Goal: Navigation & Orientation: Find specific page/section

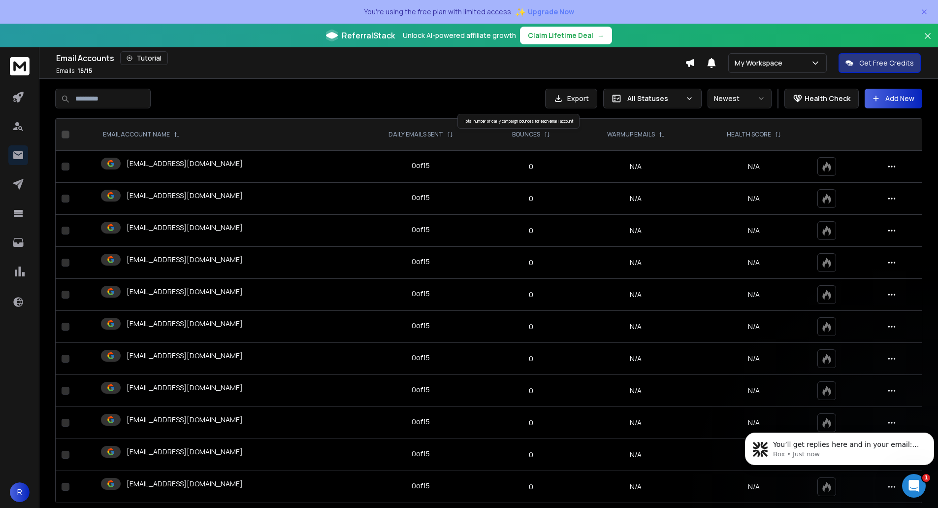
scroll to position [136, 0]
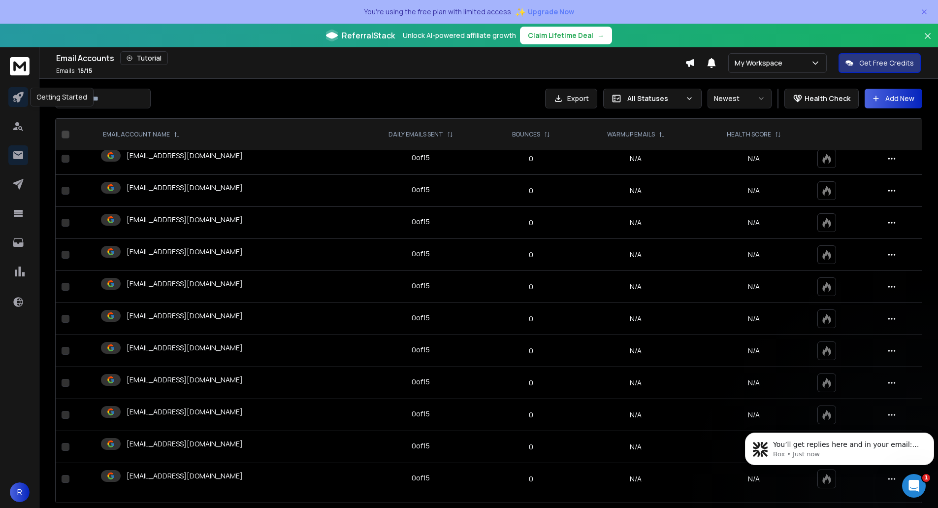
click at [18, 95] on icon at bounding box center [18, 97] width 11 height 11
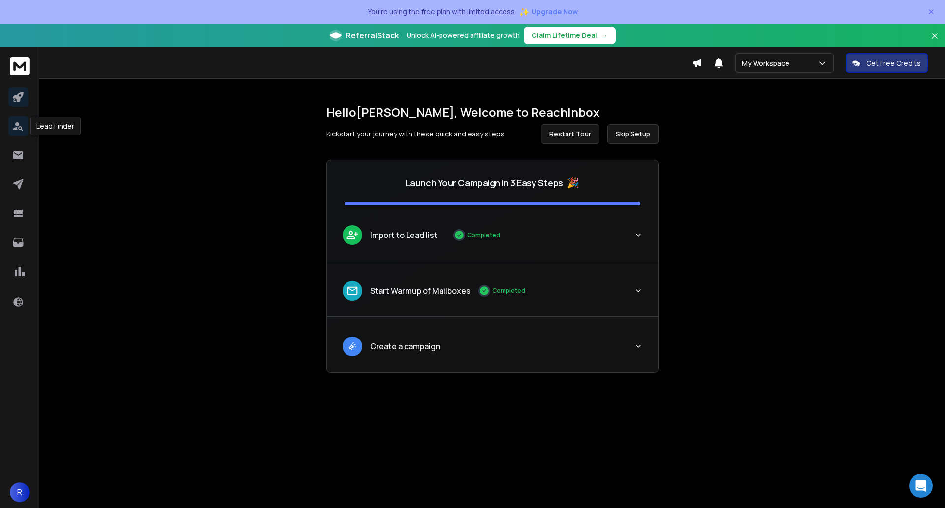
click at [21, 128] on icon at bounding box center [18, 128] width 10 height 5
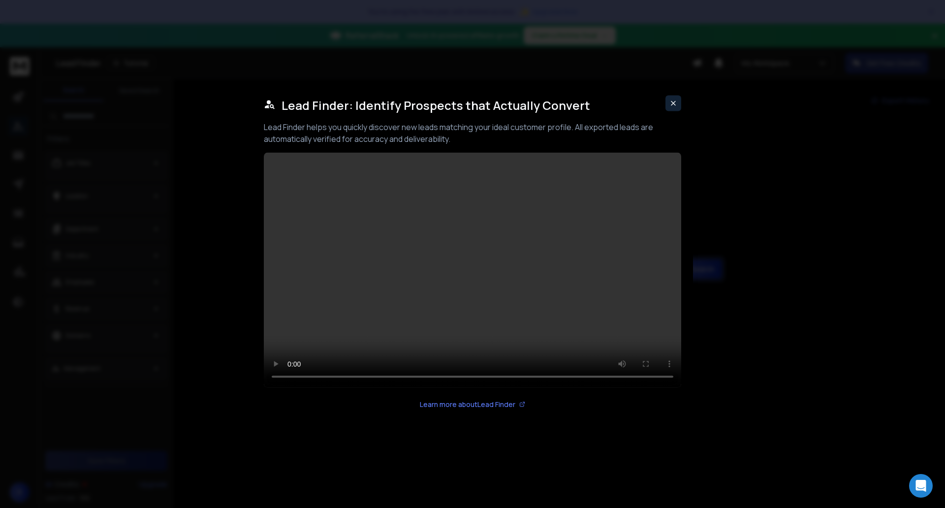
click at [673, 100] on icon at bounding box center [673, 103] width 8 height 8
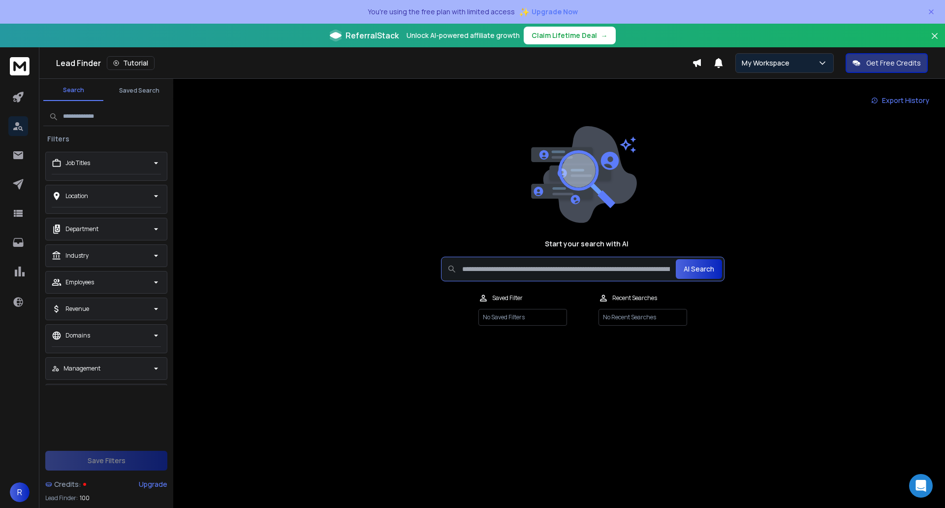
click at [817, 64] on div "My Workspace" at bounding box center [785, 63] width 86 height 10
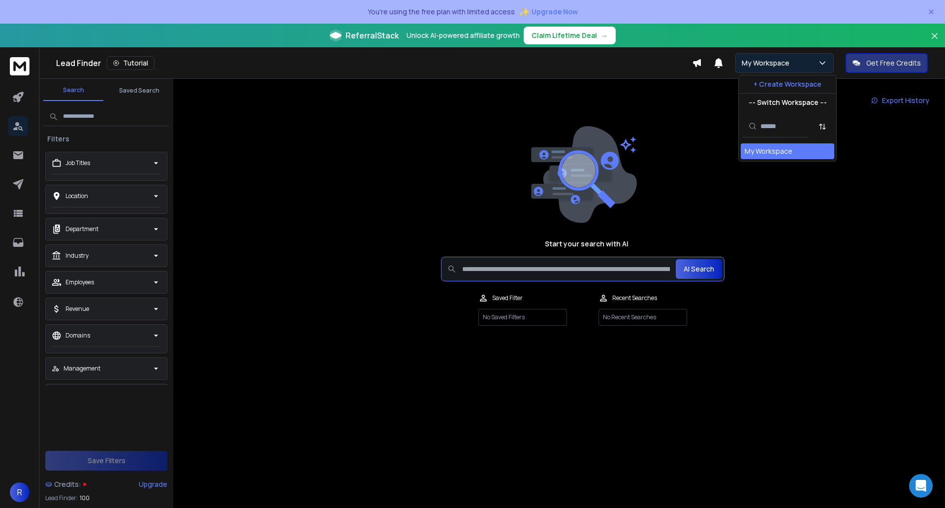
click at [817, 64] on div "My Workspace" at bounding box center [785, 63] width 86 height 10
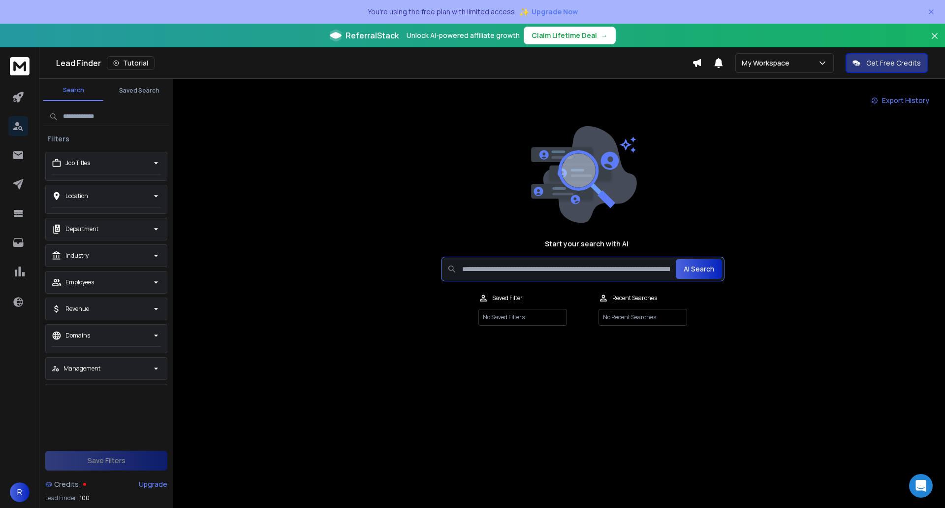
click at [72, 62] on div "Lead Finder Tutorial" at bounding box center [374, 63] width 636 height 14
click at [397, 98] on div "Export History Start your search with AI" at bounding box center [583, 170] width 788 height 158
click at [794, 61] on p "My Workspace" at bounding box center [768, 63] width 52 height 10
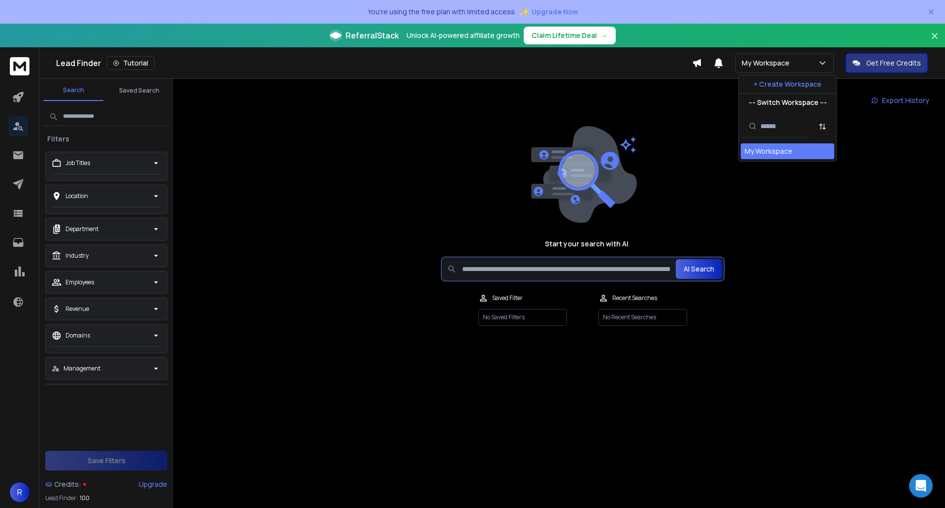
click at [799, 102] on p "--- Switch Workspace ---" at bounding box center [788, 102] width 78 height 10
click at [797, 102] on p "--- Switch Workspace ---" at bounding box center [788, 102] width 78 height 10
click at [781, 76] on button "+ Create Workspace" at bounding box center [787, 84] width 97 height 18
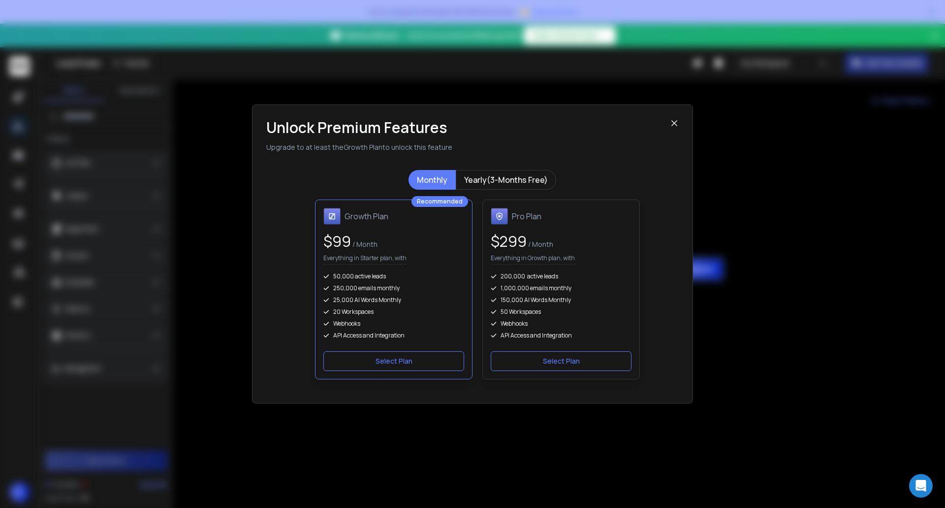
click at [672, 124] on icon at bounding box center [674, 123] width 9 height 9
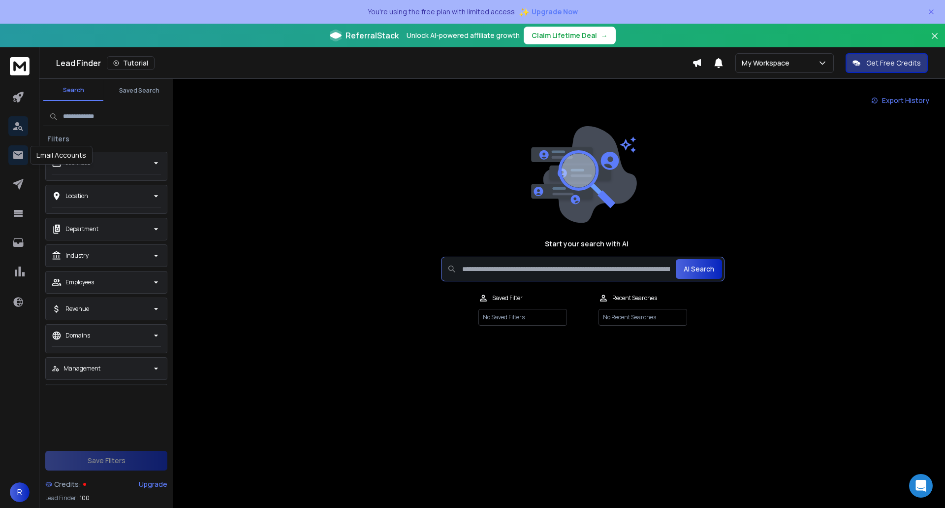
click at [18, 155] on icon at bounding box center [18, 155] width 12 height 12
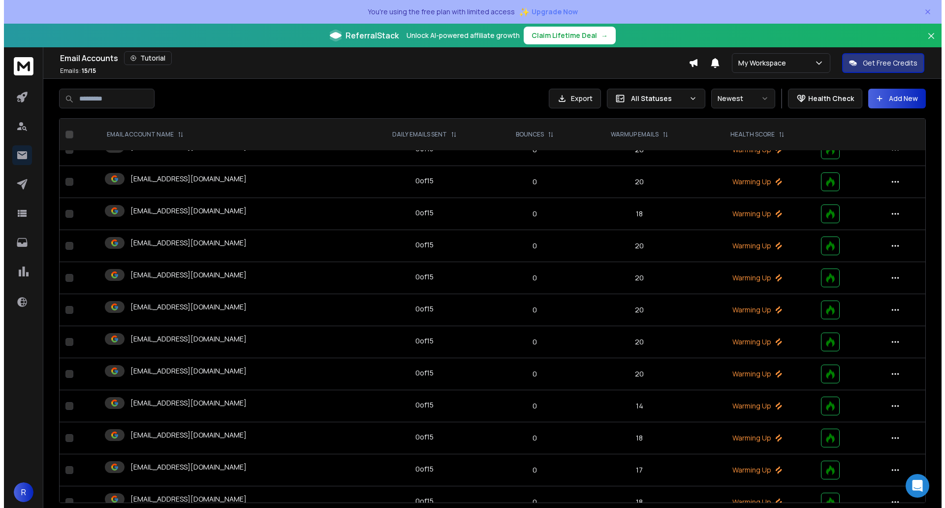
scroll to position [49, 0]
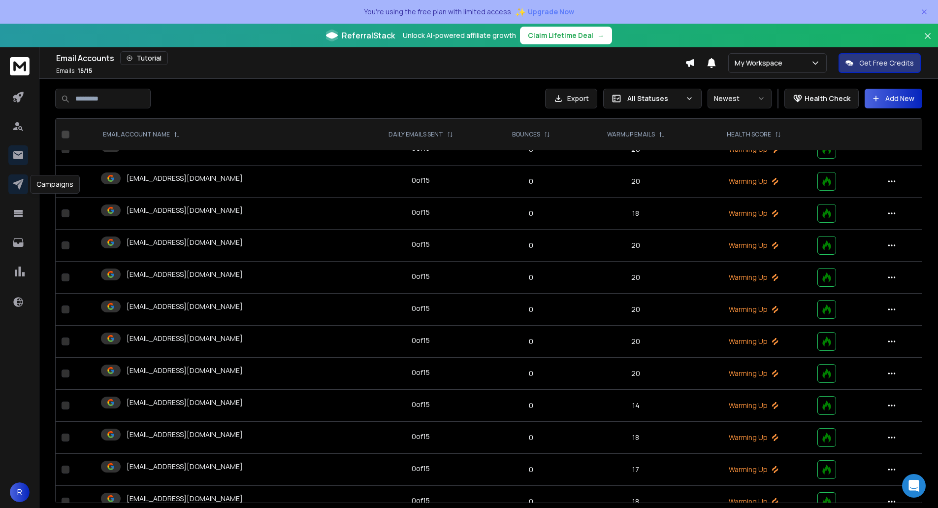
click at [12, 183] on icon at bounding box center [18, 184] width 12 height 12
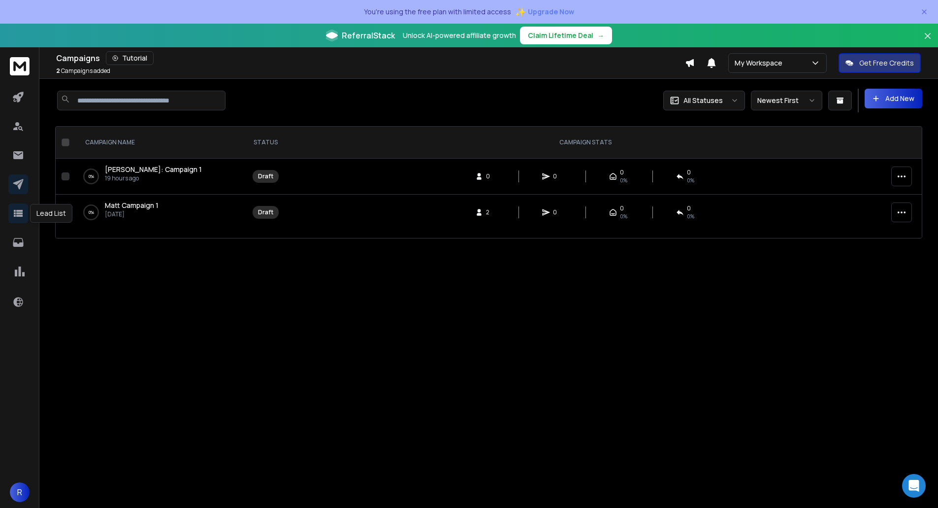
click at [19, 215] on icon at bounding box center [18, 213] width 9 height 7
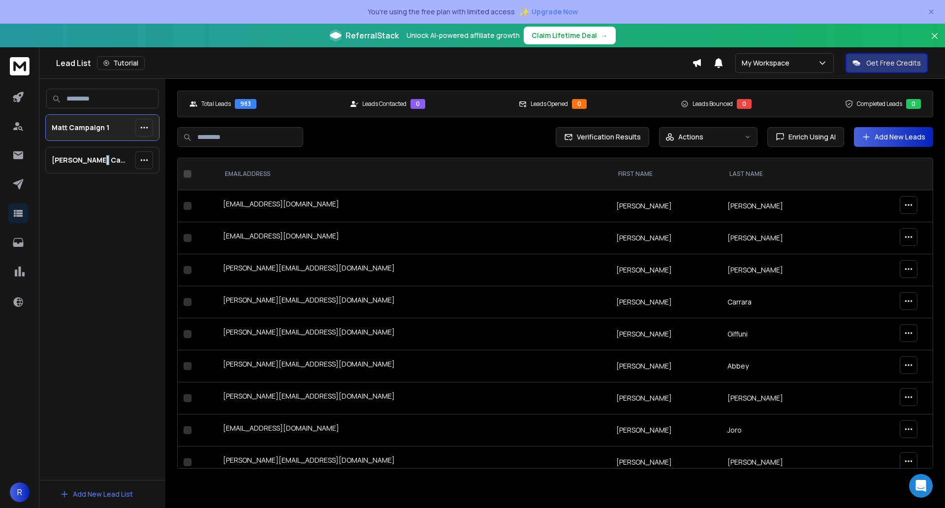
click at [99, 159] on p "[PERSON_NAME] Campaign 1" at bounding box center [92, 160] width 80 height 10
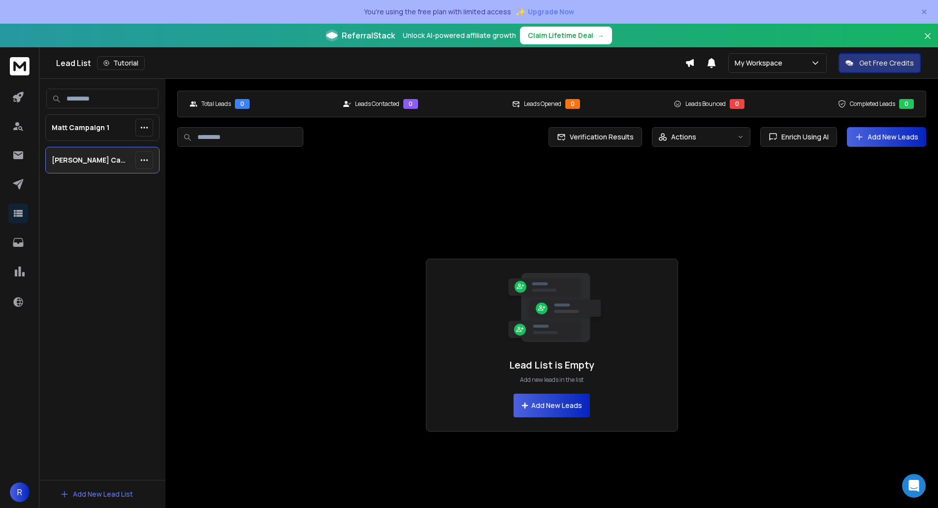
click at [314, 198] on div "Lead List is Empty Add new leads in the list Add New Leads" at bounding box center [551, 345] width 749 height 375
click at [99, 125] on p "Matt Campaign 1" at bounding box center [81, 128] width 58 height 10
